Goal: Task Accomplishment & Management: Use online tool/utility

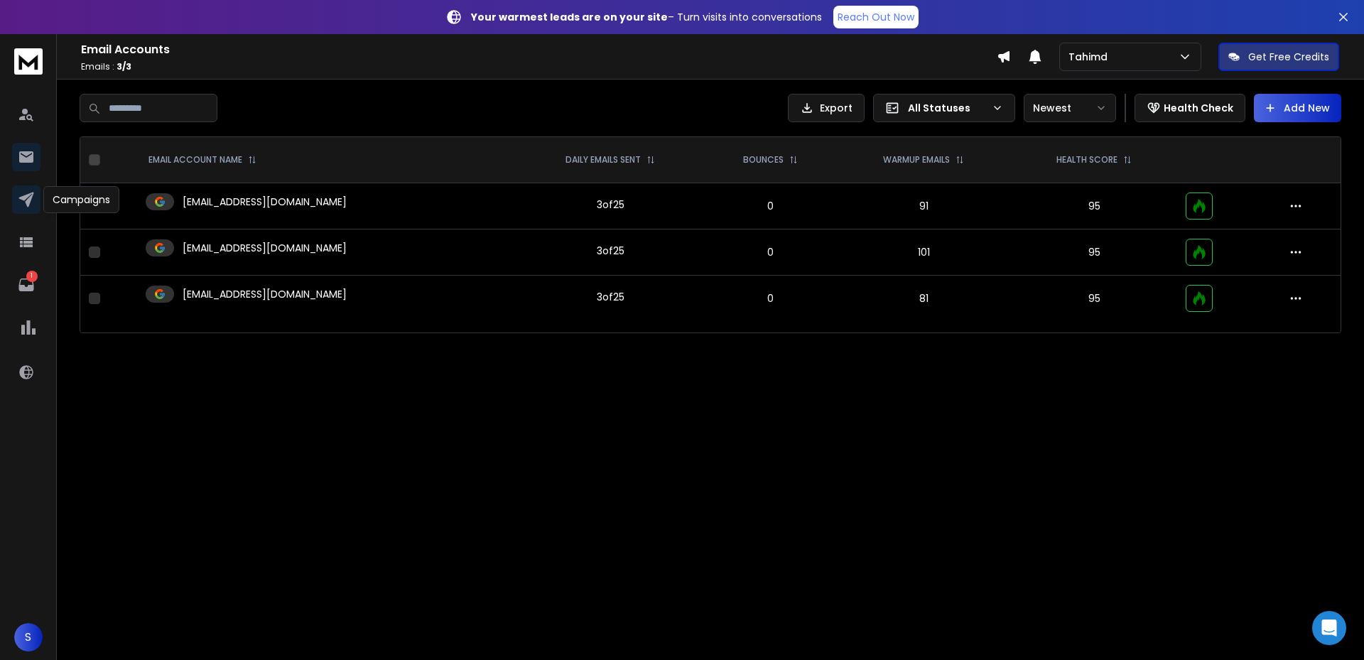
click at [30, 198] on icon at bounding box center [25, 199] width 15 height 15
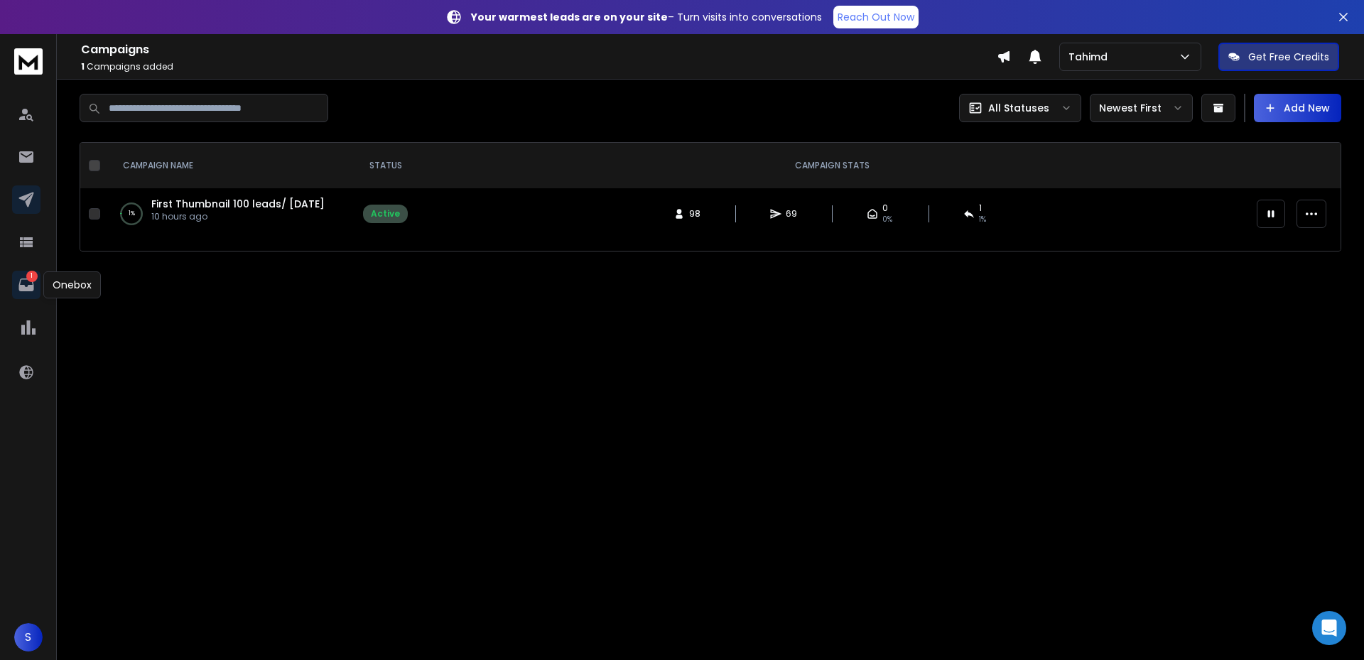
click at [29, 283] on icon at bounding box center [26, 284] width 17 height 17
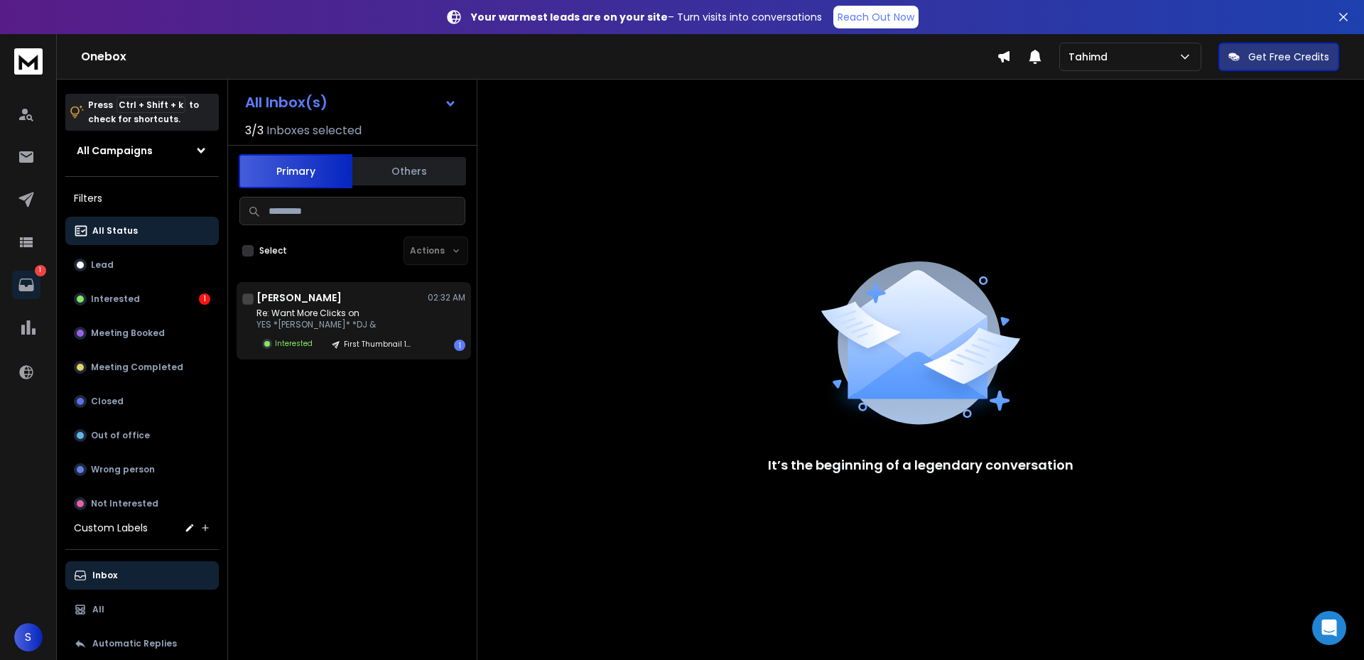
click at [297, 309] on p "Re: Want More Clicks on" at bounding box center [338, 313] width 164 height 11
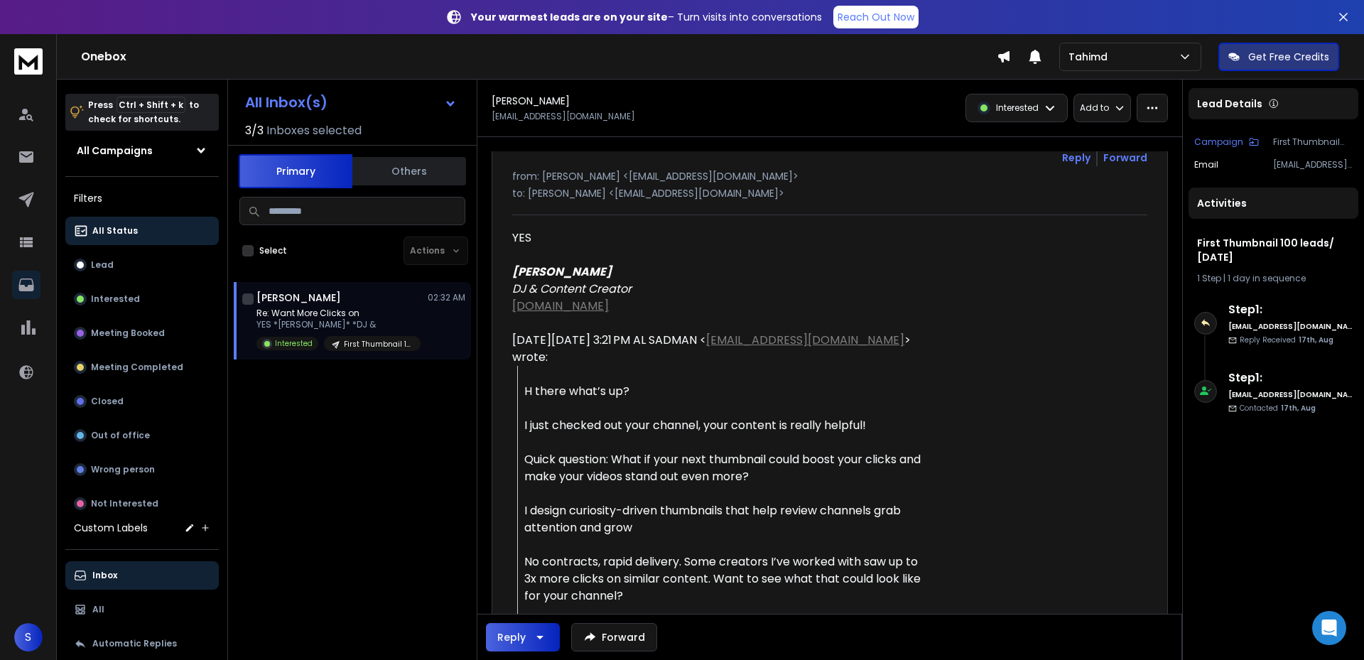
scroll to position [36, 0]
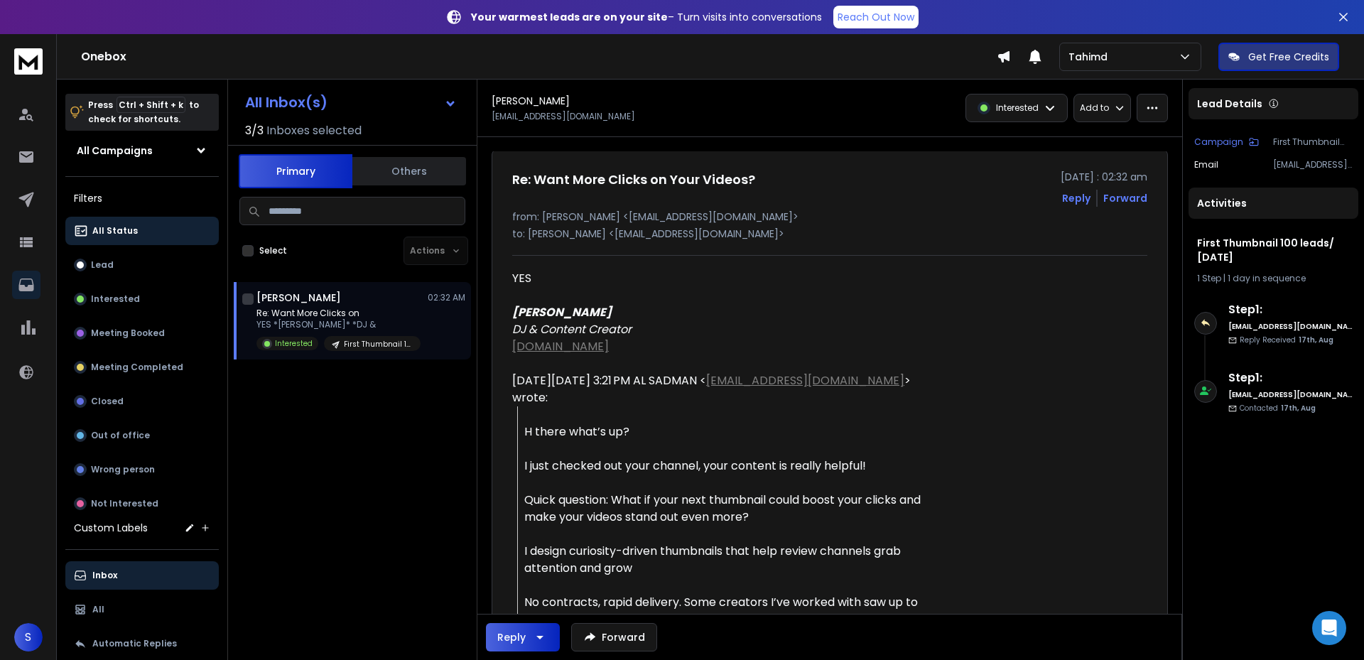
click at [560, 342] on link "[DOMAIN_NAME]" at bounding box center [560, 346] width 97 height 16
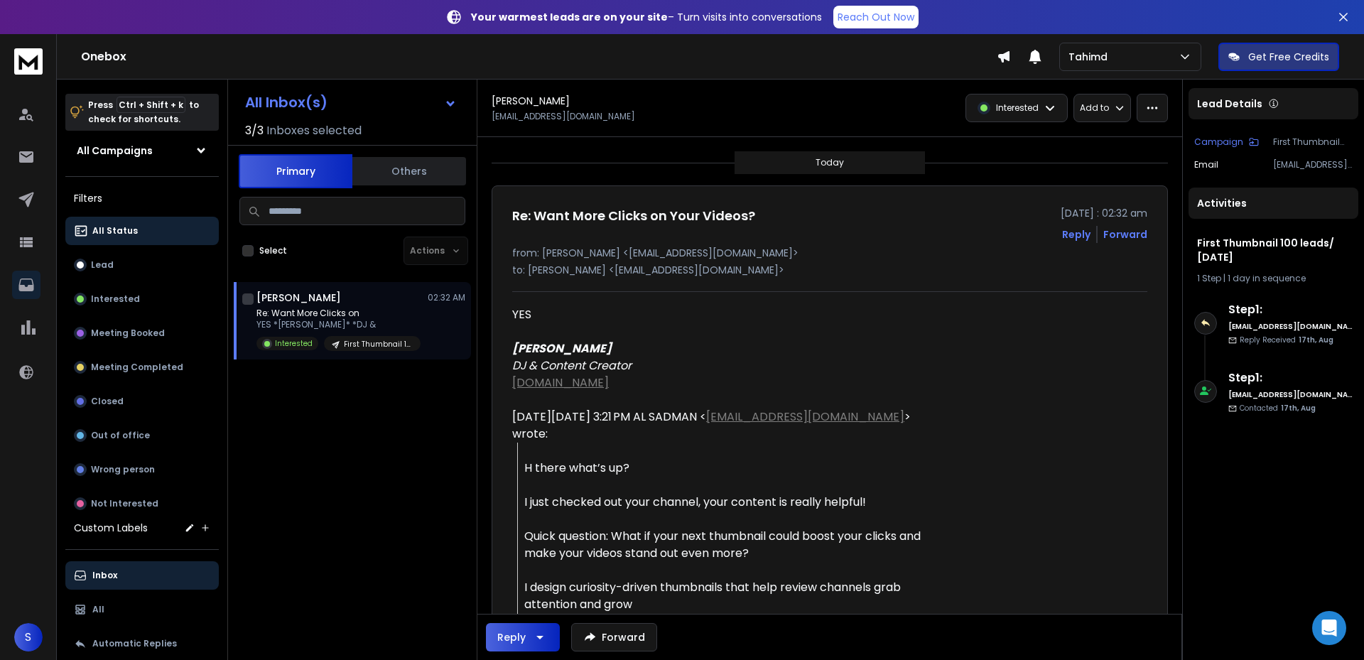
click at [550, 382] on link "[DOMAIN_NAME]" at bounding box center [560, 382] width 97 height 16
